Goal: Task Accomplishment & Management: Use online tool/utility

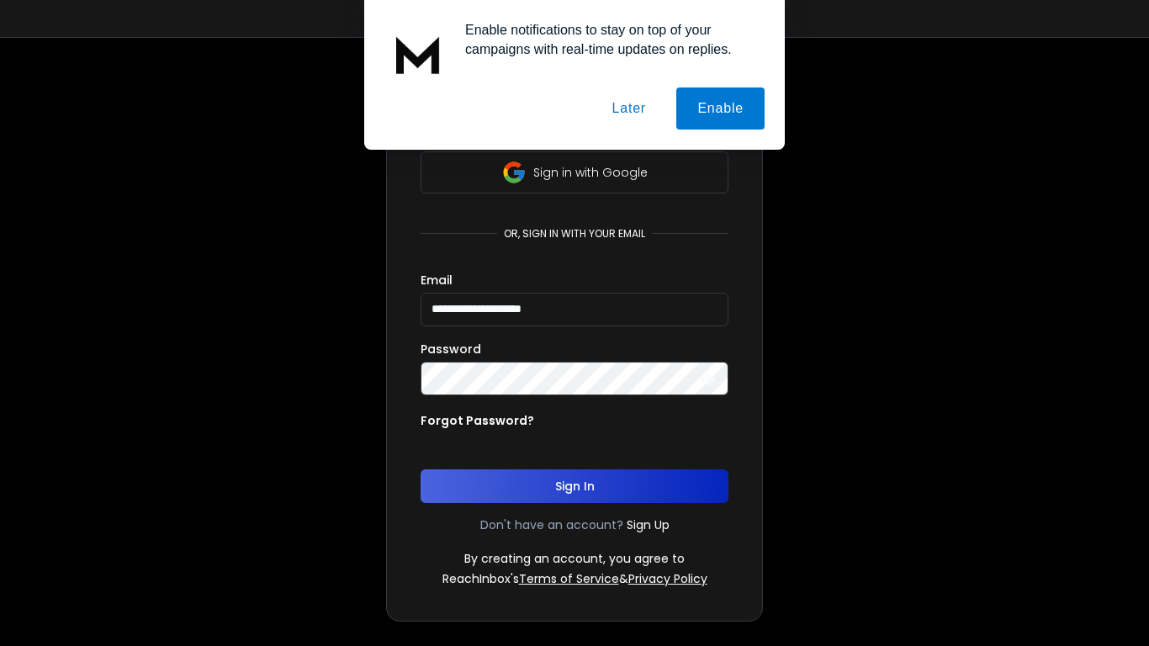
type input "**********"
click at [575, 485] on button "Sign In" at bounding box center [575, 487] width 308 height 34
